Goal: Check status

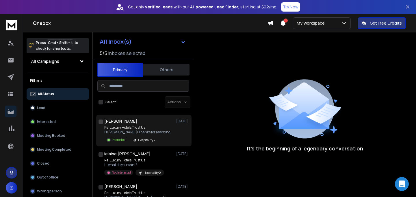
click at [123, 125] on p "Re: Luxury Hotels Trust Us" at bounding box center [137, 127] width 66 height 5
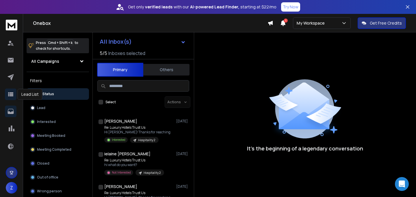
click at [12, 91] on icon at bounding box center [10, 94] width 7 height 7
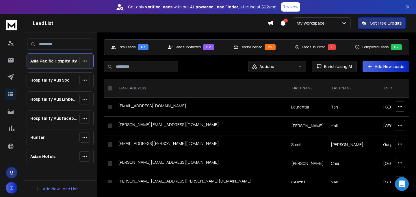
scroll to position [0, 0]
click at [198, 46] on p "Leads Contacted" at bounding box center [188, 47] width 26 height 5
click at [212, 48] on div "62" at bounding box center [208, 47] width 11 height 6
click at [211, 48] on div "62" at bounding box center [208, 47] width 11 height 6
click at [249, 50] on div "Leads Opened 22" at bounding box center [255, 47] width 42 height 6
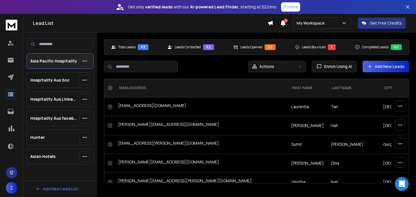
click at [250, 44] on div "Total Leads 63 Leads Contacted 62 Leads Opened 22 Leads Bounced 1 Completed Lea…" at bounding box center [256, 47] width 305 height 16
click at [271, 45] on div "22" at bounding box center [270, 47] width 11 height 6
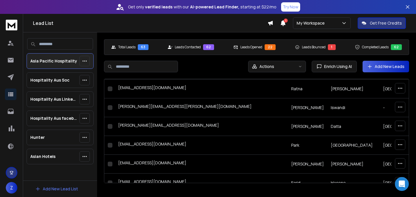
scroll to position [0, 0]
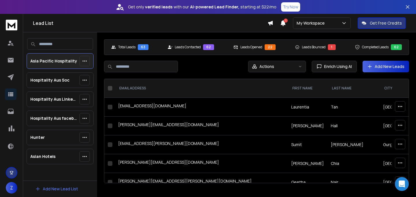
click at [246, 51] on div "Total Leads 63 Leads Contacted 62 Leads Opened 22 Leads Bounced 1 Completed Lea…" at bounding box center [256, 47] width 305 height 16
